Goal: Task Accomplishment & Management: Use online tool/utility

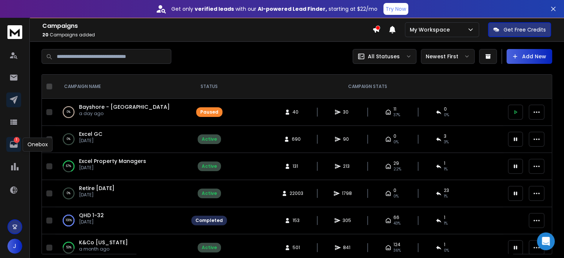
click at [12, 140] on icon at bounding box center [13, 144] width 9 height 9
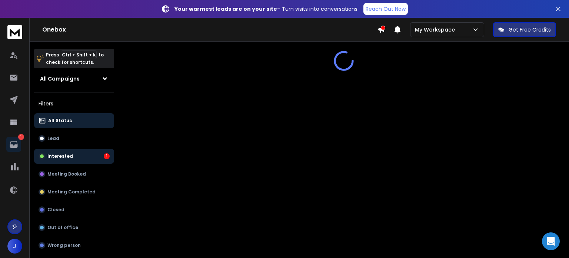
click at [64, 156] on p "Interested" at bounding box center [60, 156] width 26 height 6
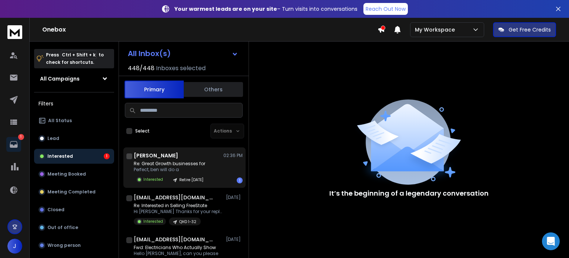
click at [191, 164] on p "Re: Great Growth businesses for" at bounding box center [171, 163] width 74 height 6
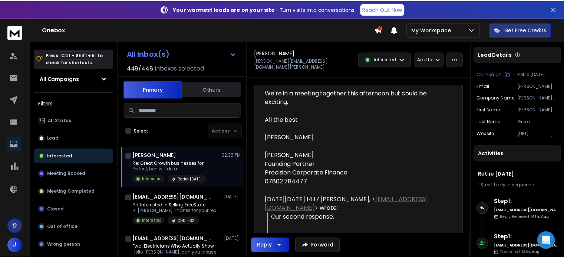
scroll to position [122, 0]
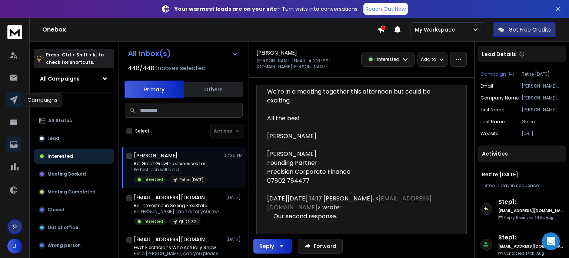
click at [13, 97] on icon at bounding box center [14, 100] width 8 height 8
